Goal: Navigation & Orientation: Find specific page/section

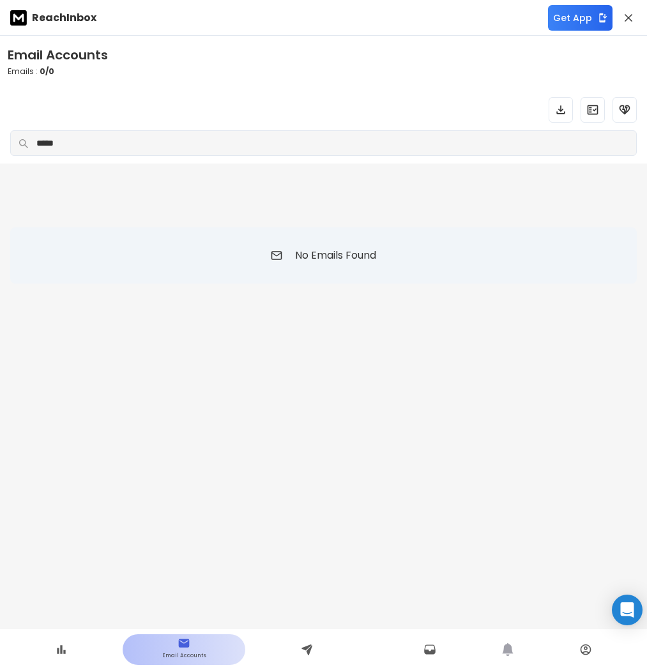
click at [118, 100] on div "Health Check" at bounding box center [323, 110] width 626 height 26
click at [43, 20] on p "ReachInbox" at bounding box center [64, 17] width 65 height 15
click at [12, 16] on icon at bounding box center [18, 17] width 17 height 15
click at [628, 16] on icon at bounding box center [628, 17] width 11 height 11
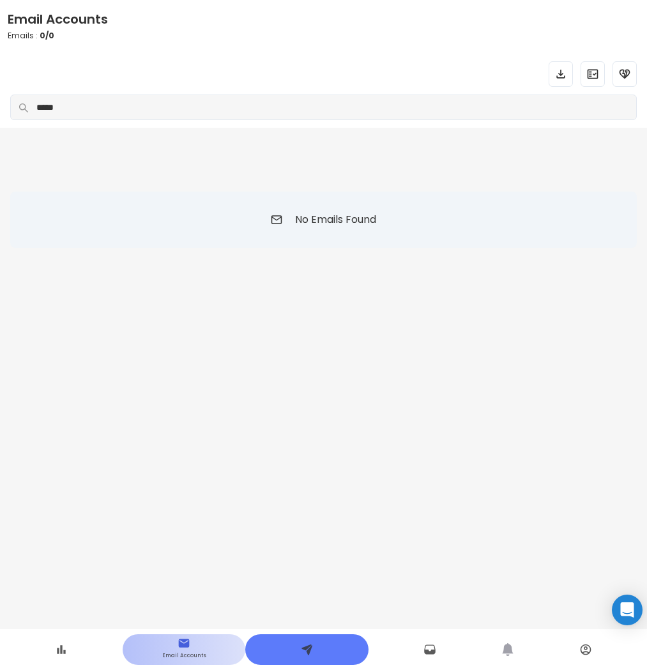
click at [294, 649] on div at bounding box center [306, 649] width 123 height 31
click at [310, 647] on icon at bounding box center [306, 649] width 11 height 11
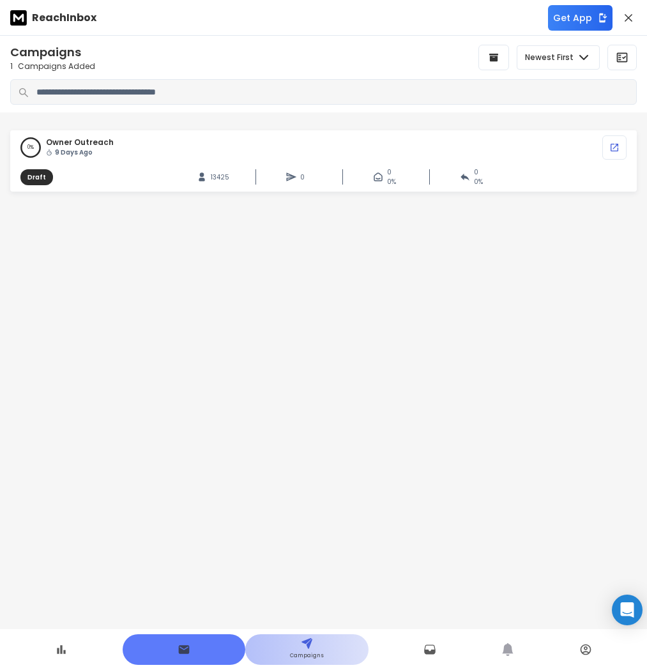
click at [184, 647] on icon at bounding box center [184, 649] width 11 height 8
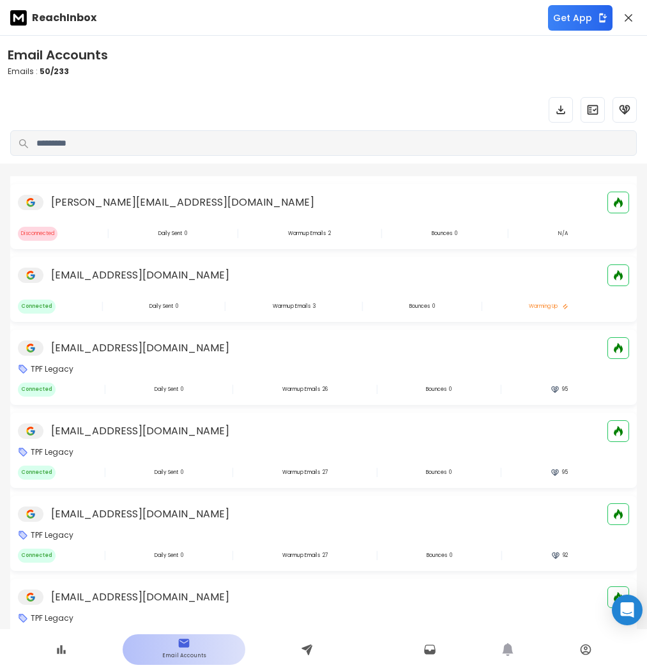
click at [47, 230] on span "Disconnected" at bounding box center [38, 234] width 40 height 14
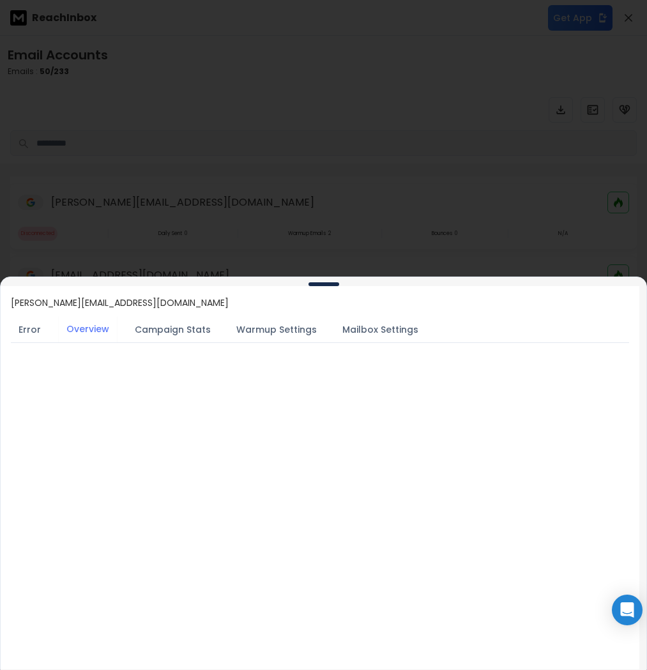
click at [386, 245] on div at bounding box center [323, 335] width 647 height 670
